Goal: Task Accomplishment & Management: Manage account settings

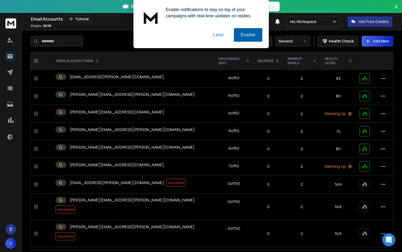
click at [240, 35] on button "Enable" at bounding box center [248, 35] width 28 height 14
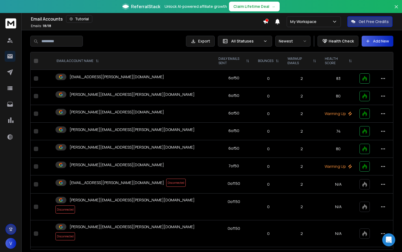
click at [362, 78] on icon at bounding box center [364, 78] width 5 height 5
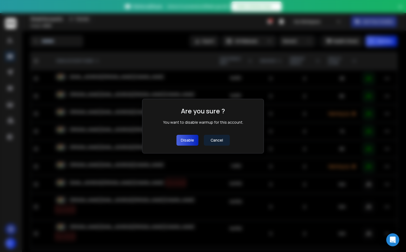
click at [220, 139] on button "Cancel" at bounding box center [217, 140] width 26 height 11
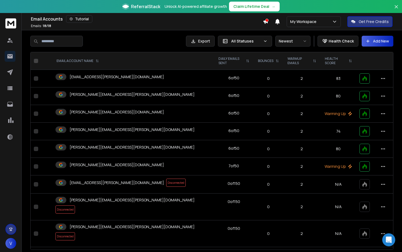
click at [362, 113] on icon at bounding box center [364, 113] width 5 height 5
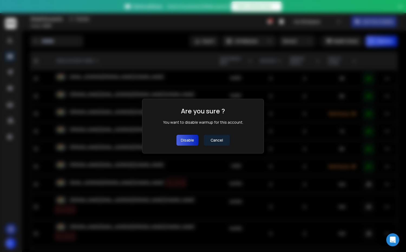
click at [221, 142] on button "Cancel" at bounding box center [217, 140] width 26 height 11
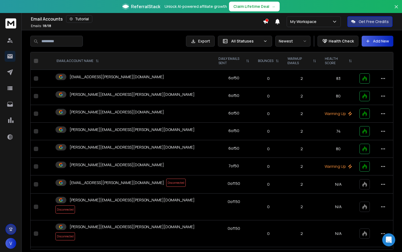
click at [92, 77] on p "[EMAIL_ADDRESS][PERSON_NAME][DOMAIN_NAME]" at bounding box center [117, 76] width 94 height 5
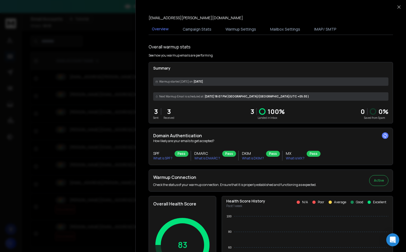
click at [252, 29] on button "Warmup Settings" at bounding box center [240, 29] width 37 height 12
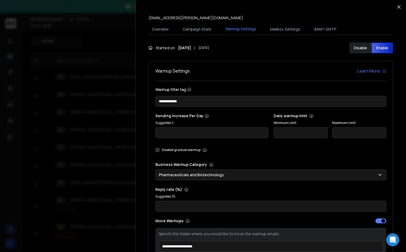
click at [399, 7] on icon "button" at bounding box center [398, 6] width 5 height 5
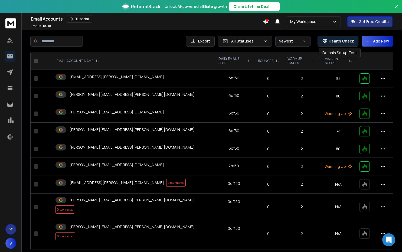
click at [334, 38] on p "Health Check" at bounding box center [341, 40] width 25 height 5
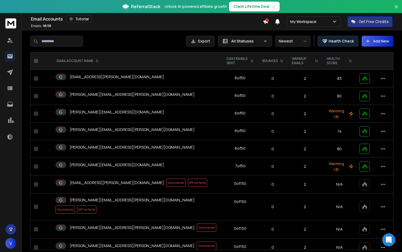
click at [254, 6] on button "Claim Lifetime Deal →" at bounding box center [254, 7] width 51 height 10
